Goal: Task Accomplishment & Management: Manage account settings

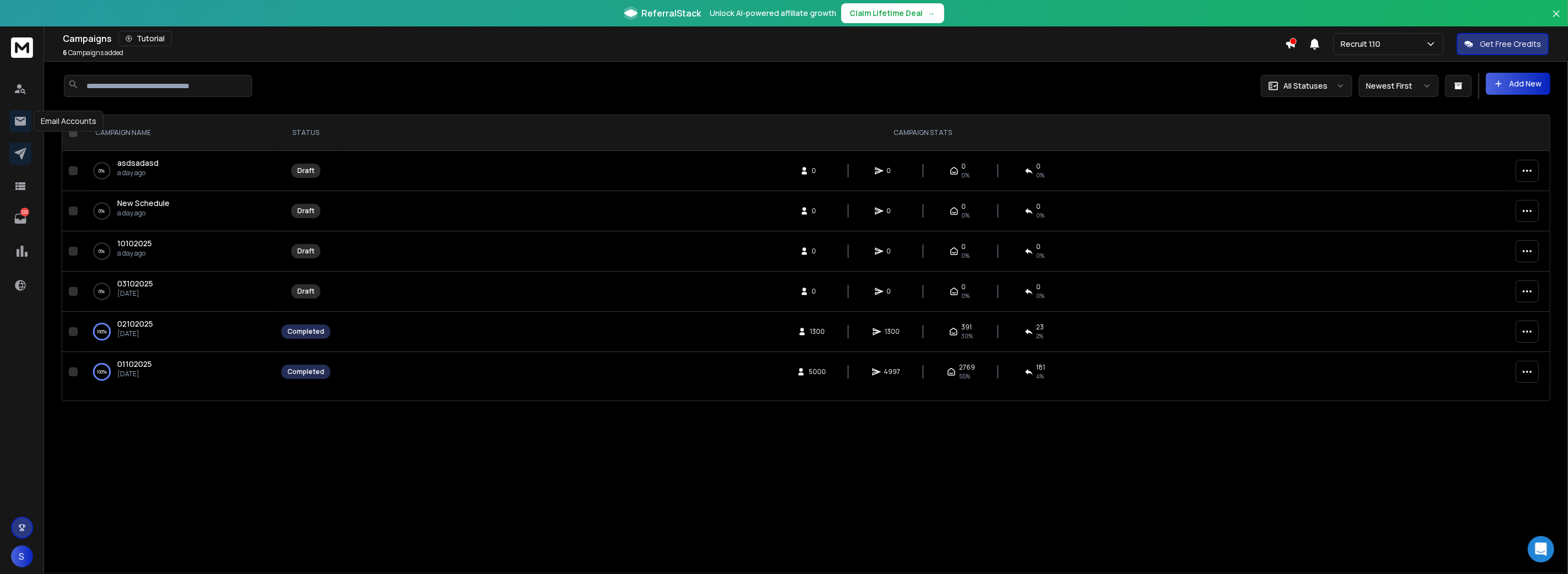
click at [19, 120] on icon at bounding box center [20, 121] width 13 height 13
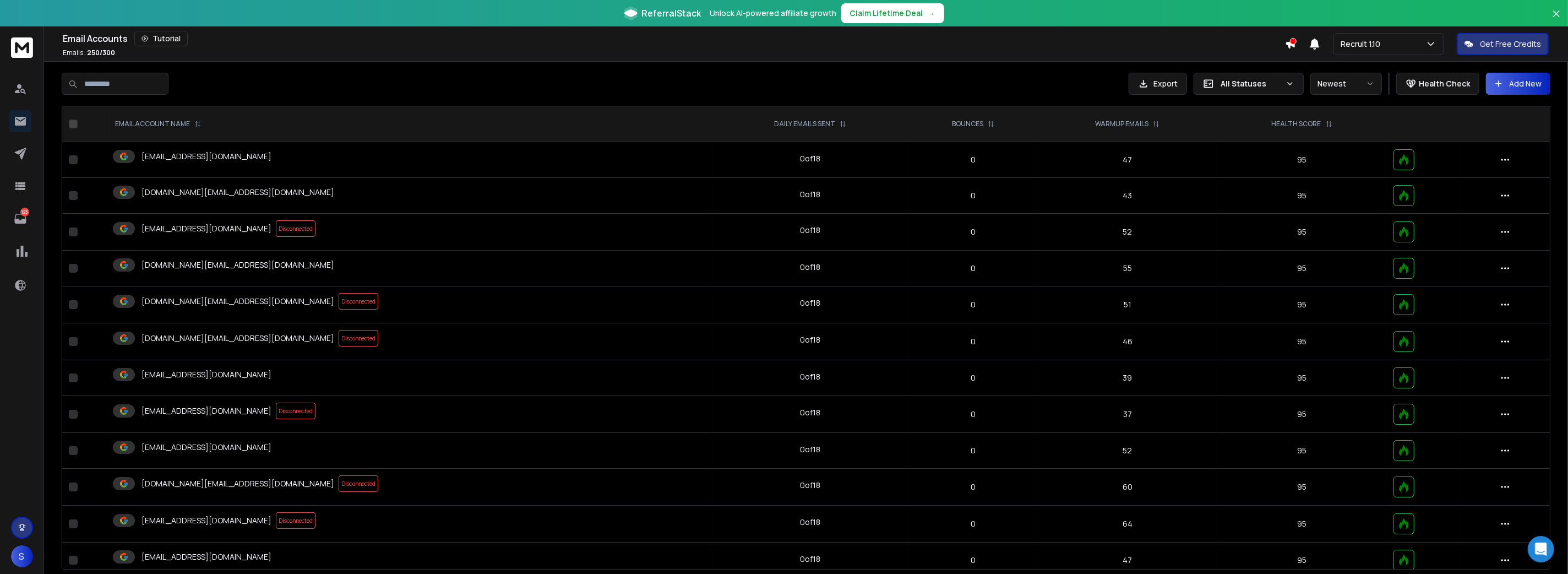
click at [1281, 85] on p "All Statuses" at bounding box center [1251, 83] width 61 height 11
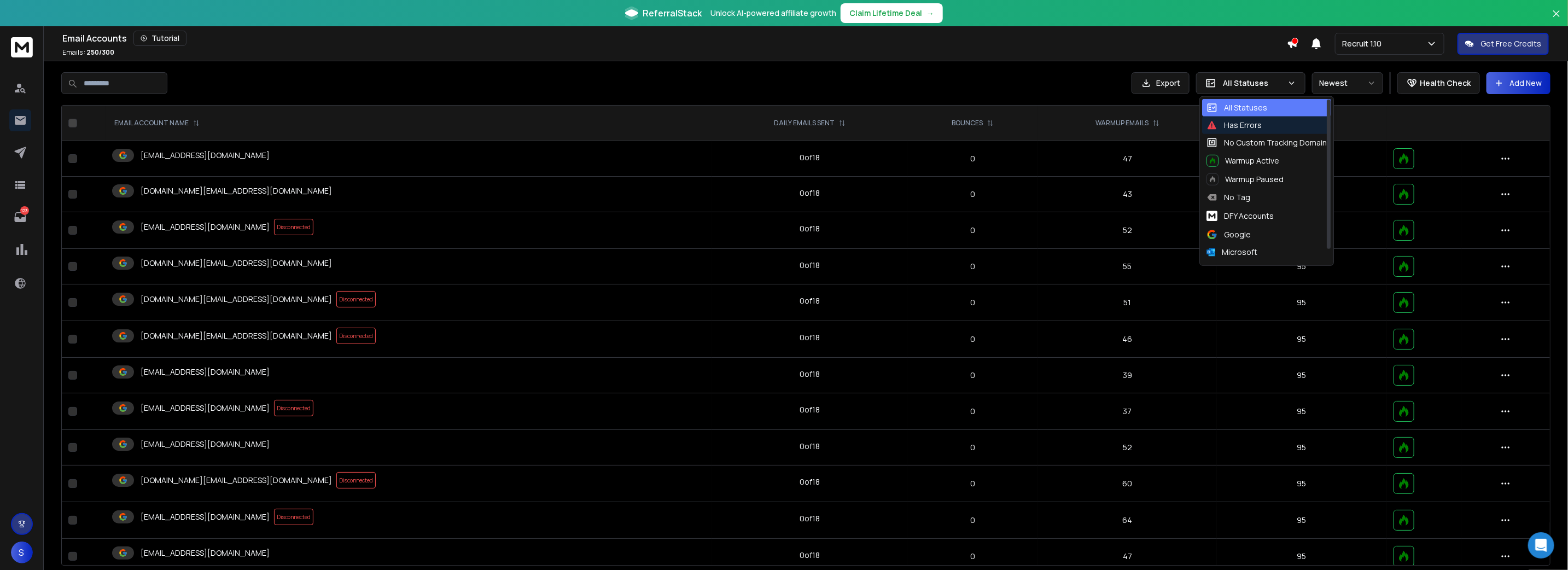
click at [1244, 126] on div "Has Errors" at bounding box center [1234, 125] width 55 height 11
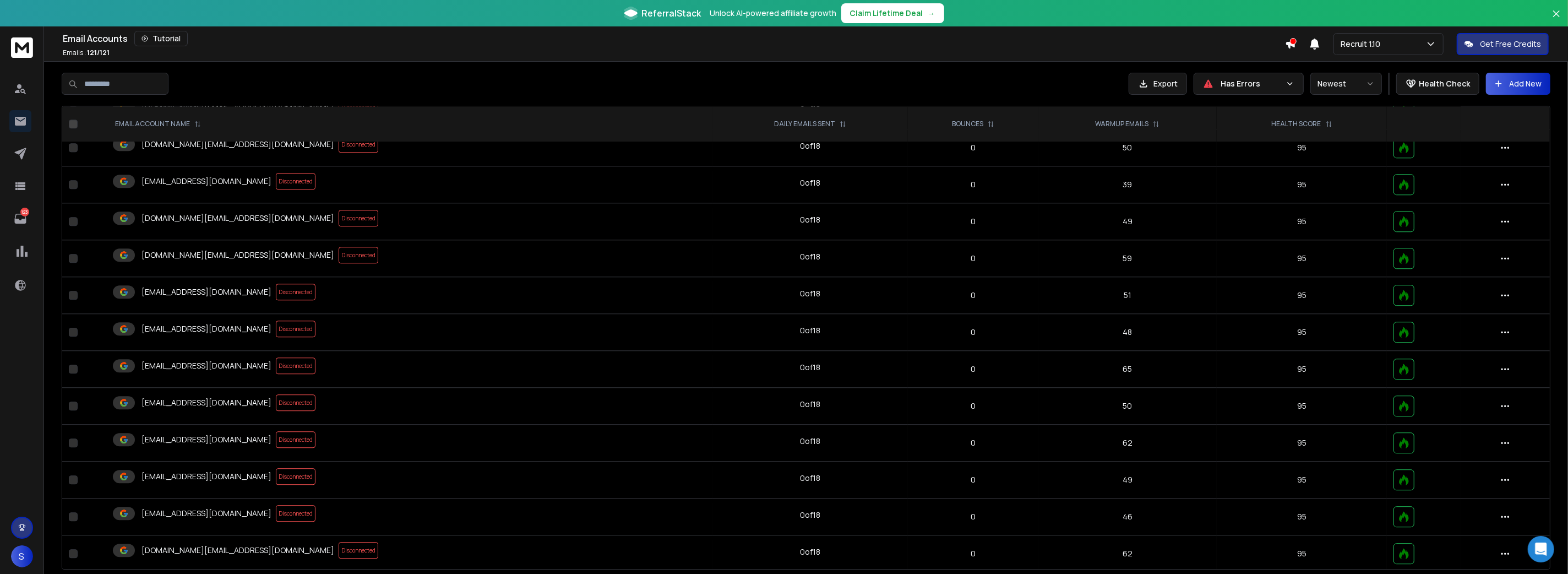
scroll to position [3466, 0]
